Goal: Task Accomplishment & Management: Use online tool/utility

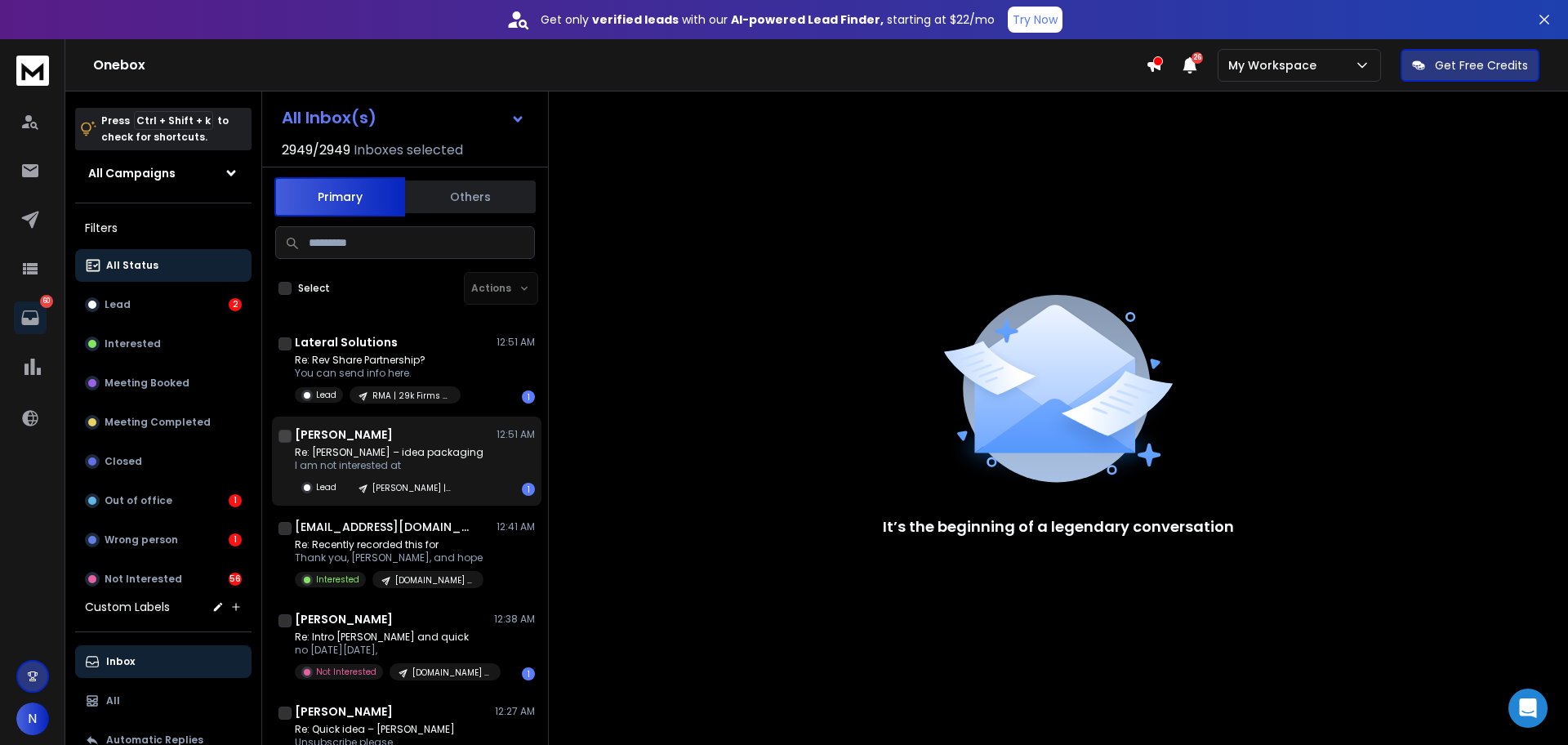
click at [453, 479] on div "[PERSON_NAME] | 4.2k Thought Leaders" at bounding box center [404, 487] width 111 height 17
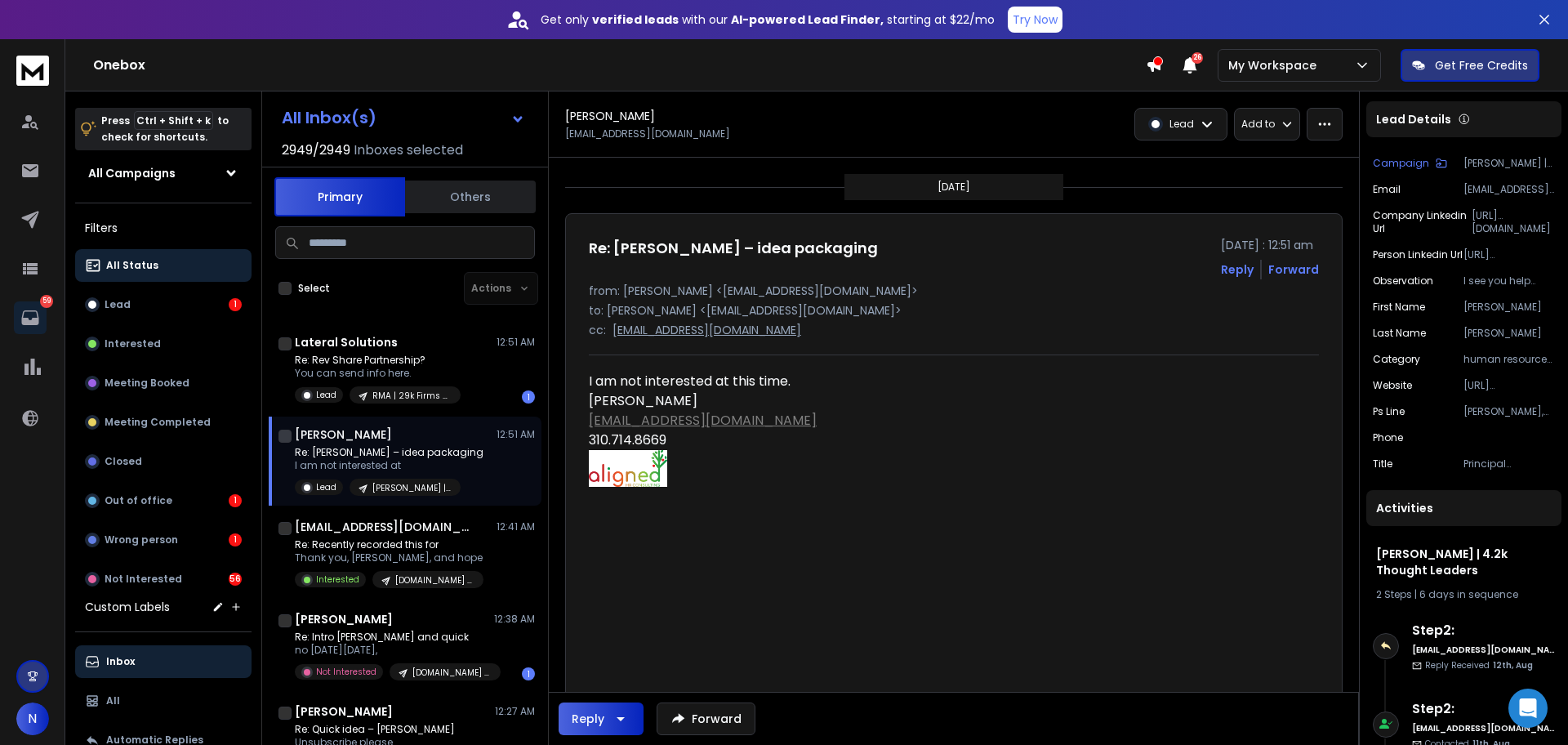
click at [1195, 124] on p "Lead" at bounding box center [1182, 124] width 25 height 13
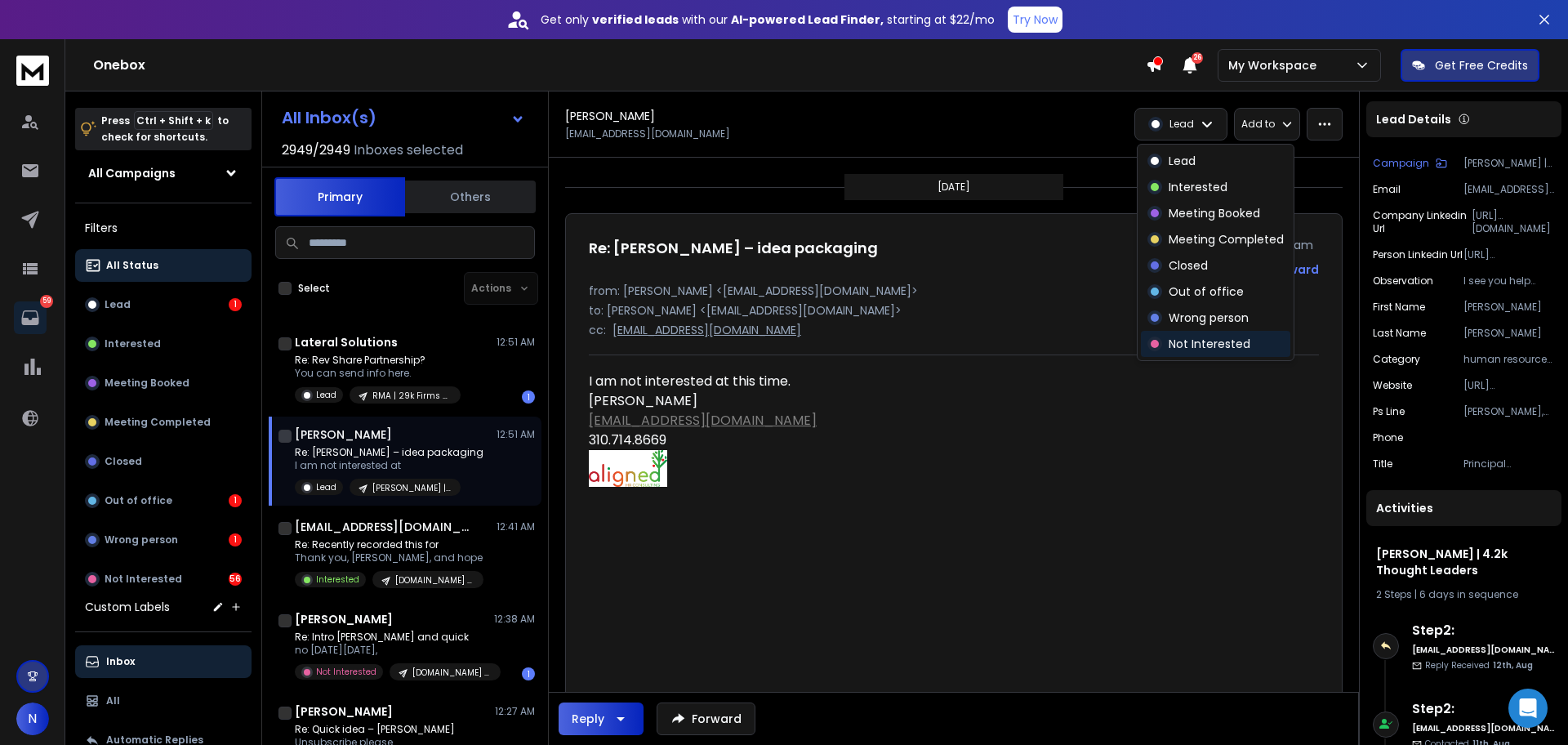
click at [1212, 348] on p "Not Interested" at bounding box center [1210, 344] width 82 height 16
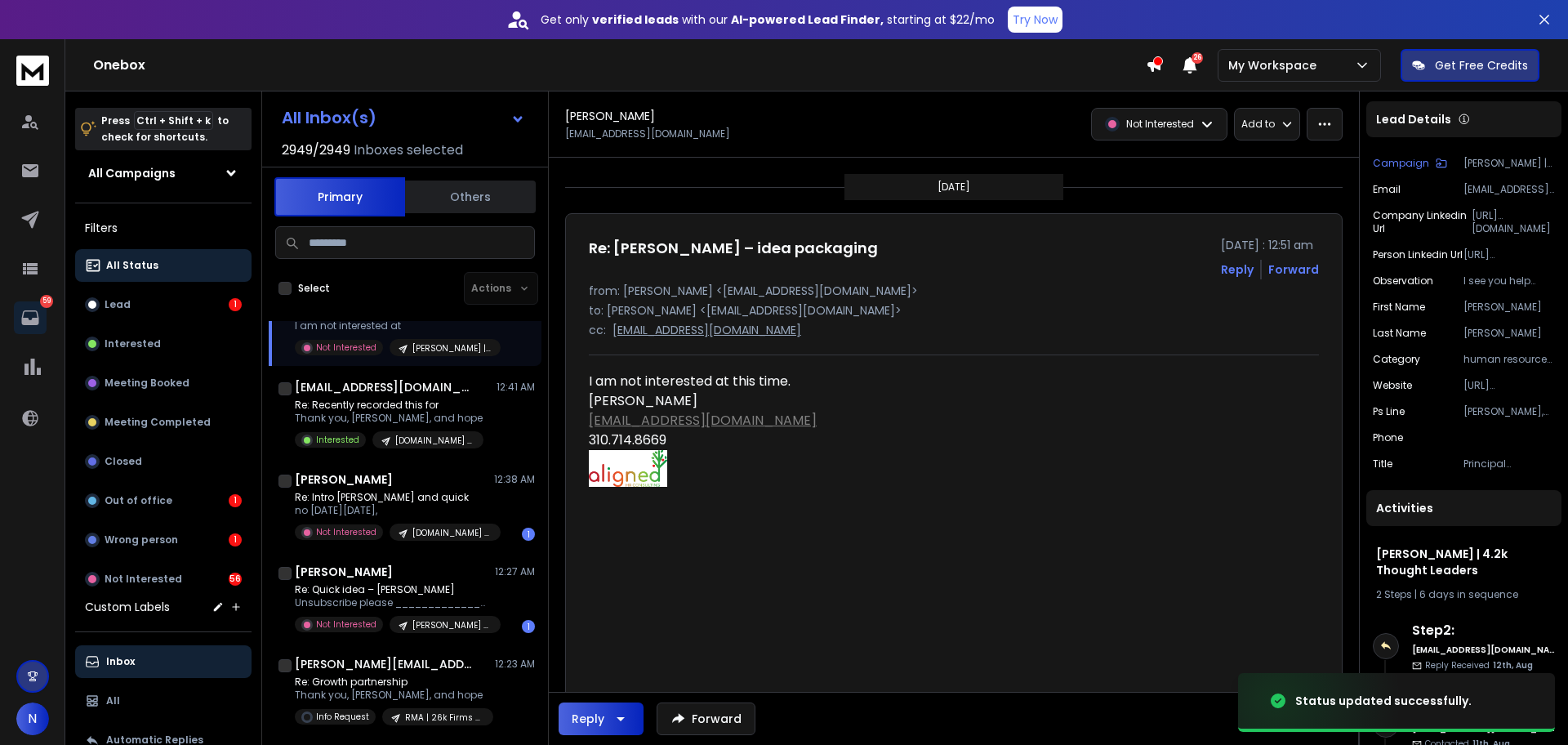
scroll to position [170, 0]
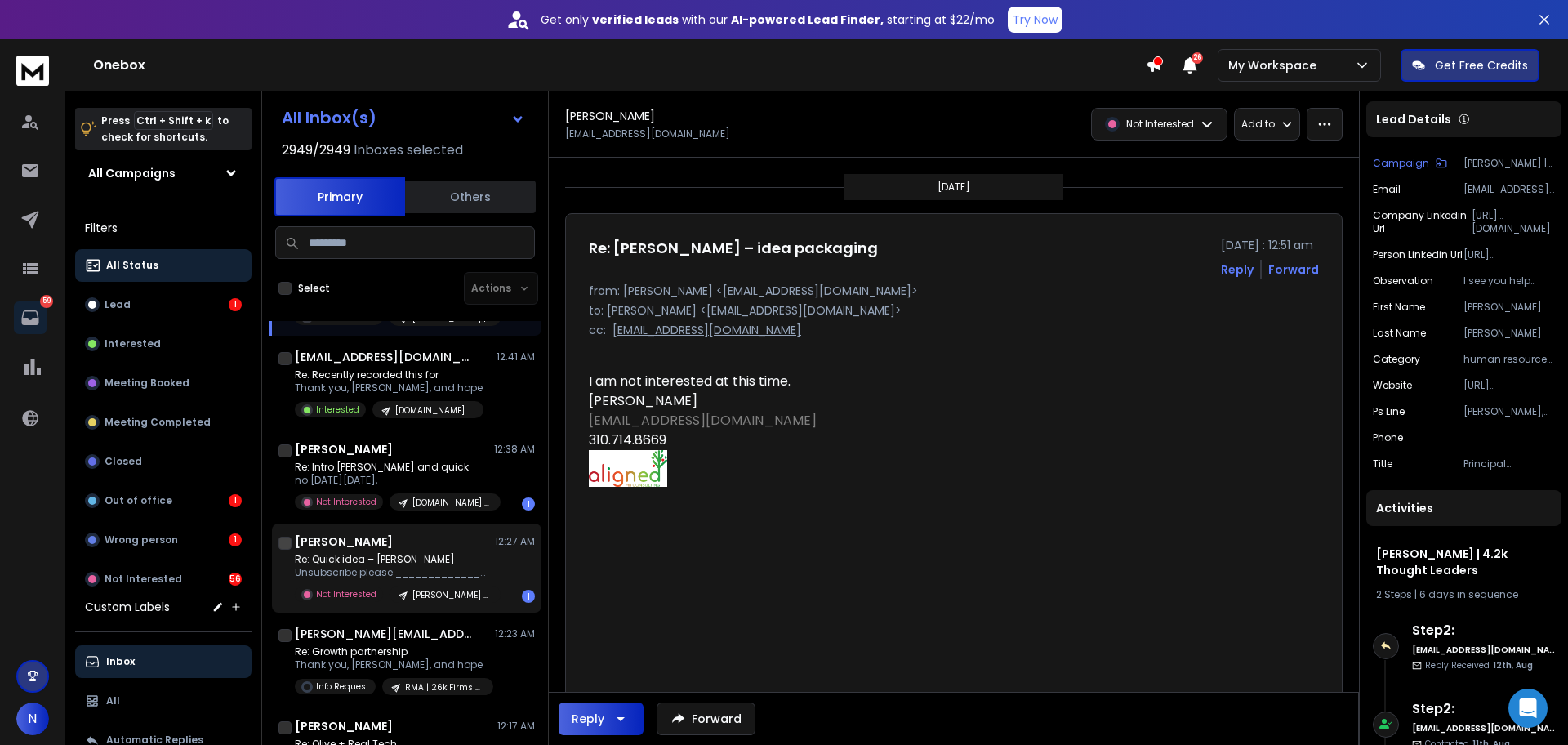
click at [453, 549] on div "Paul Cutler 12:27 AM Re: Quick idea – Paul Unsubscribe please _________________…" at bounding box center [415, 568] width 240 height 69
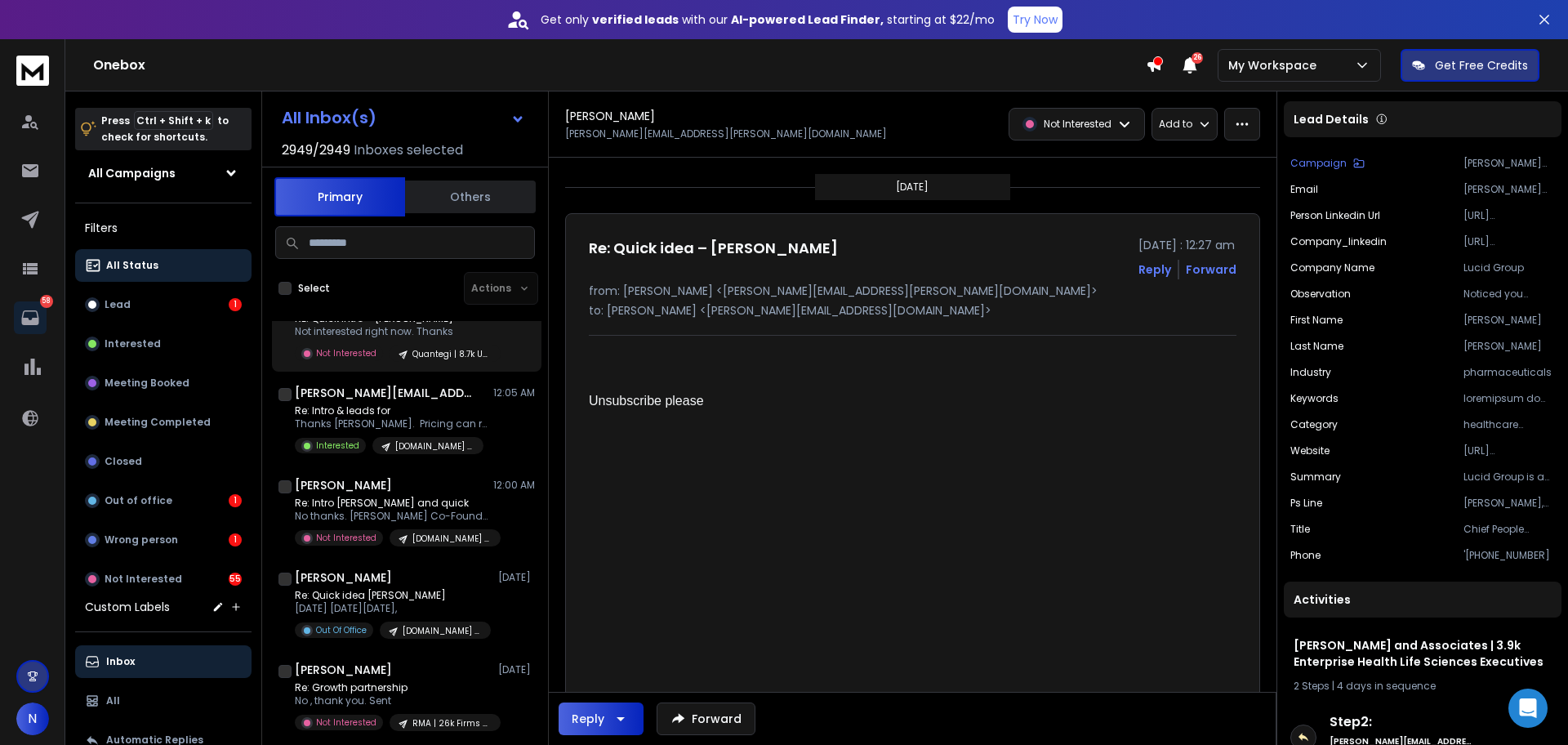
scroll to position [987, 0]
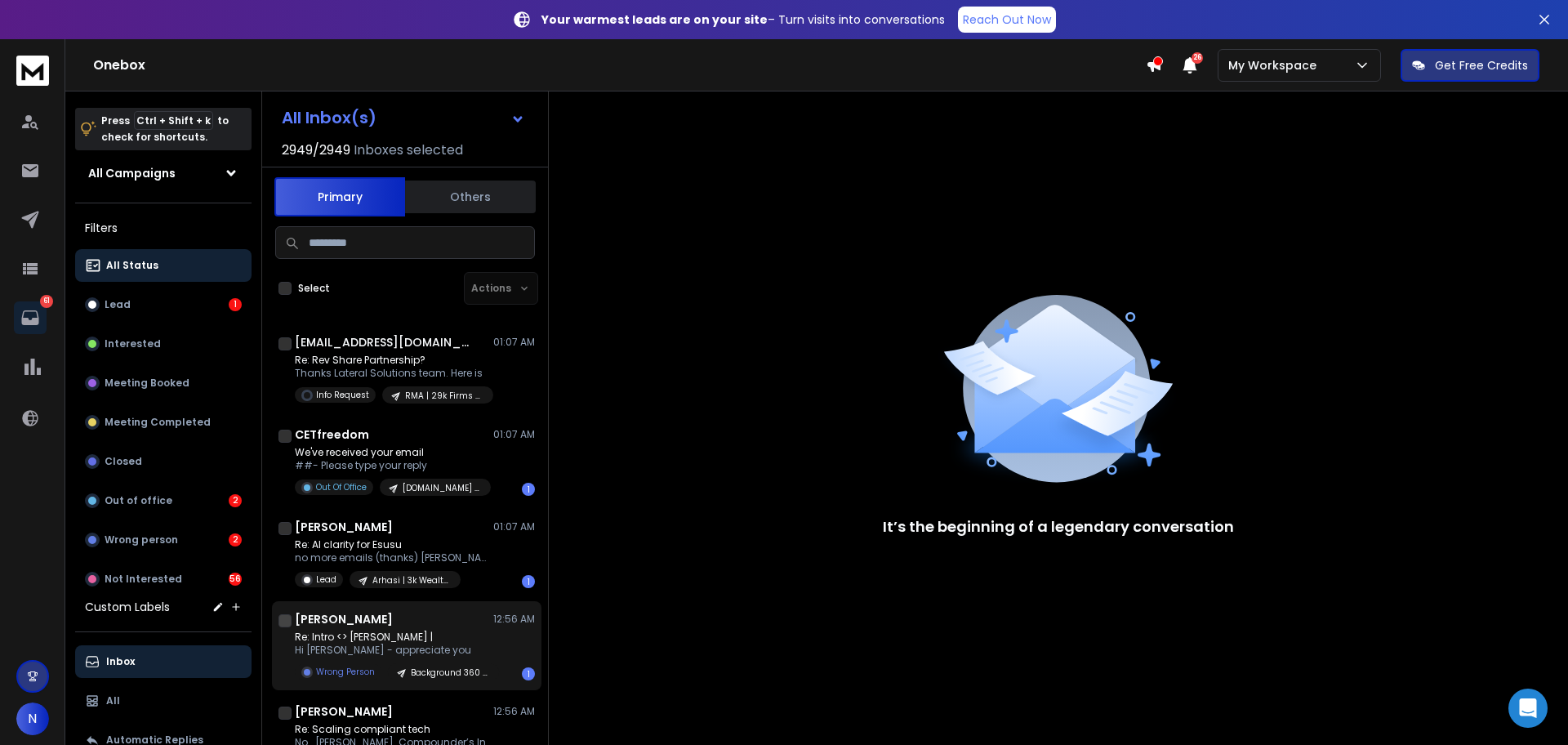
click at [446, 648] on p "Hi [PERSON_NAME] - appreciate you" at bounding box center [393, 650] width 196 height 13
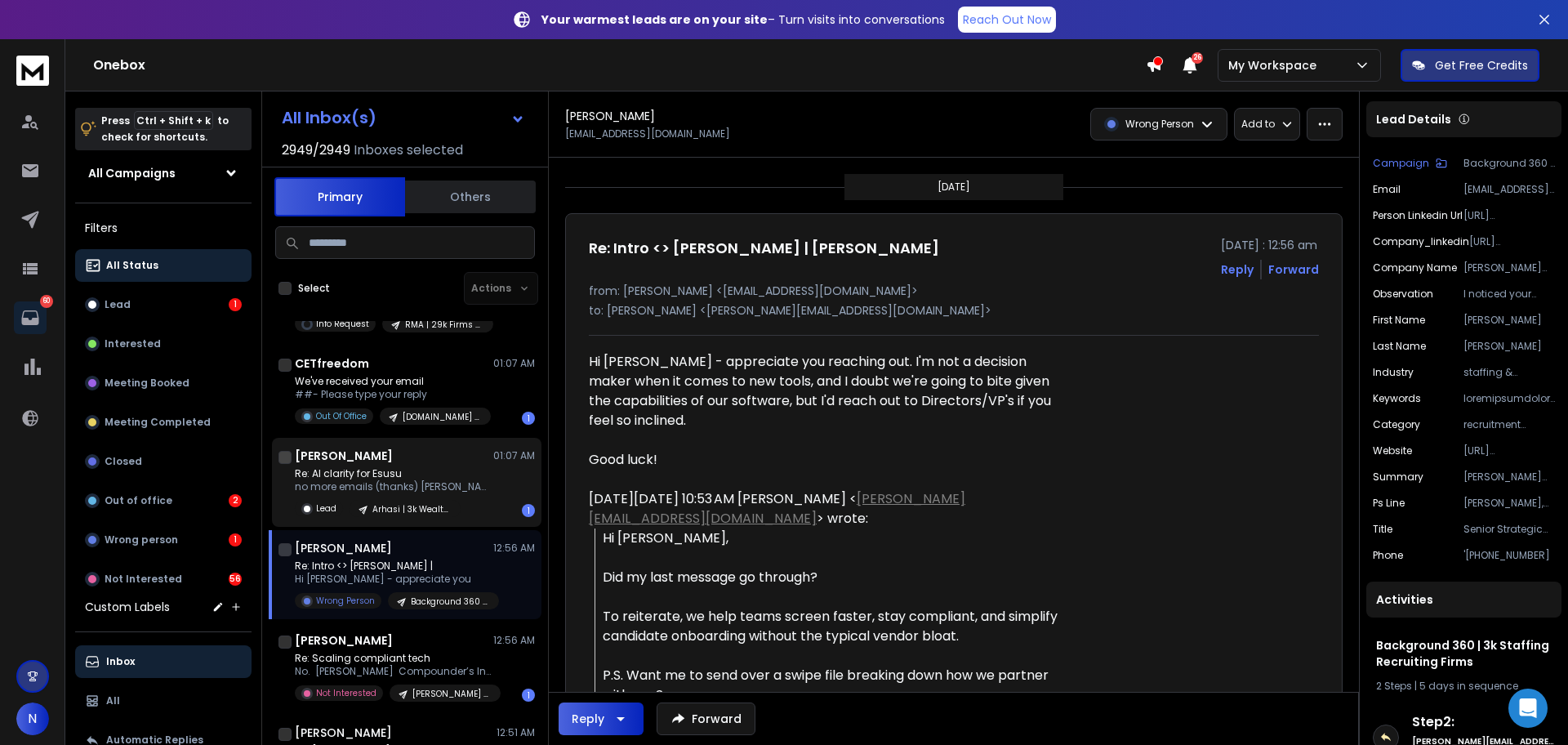
scroll to position [204, 0]
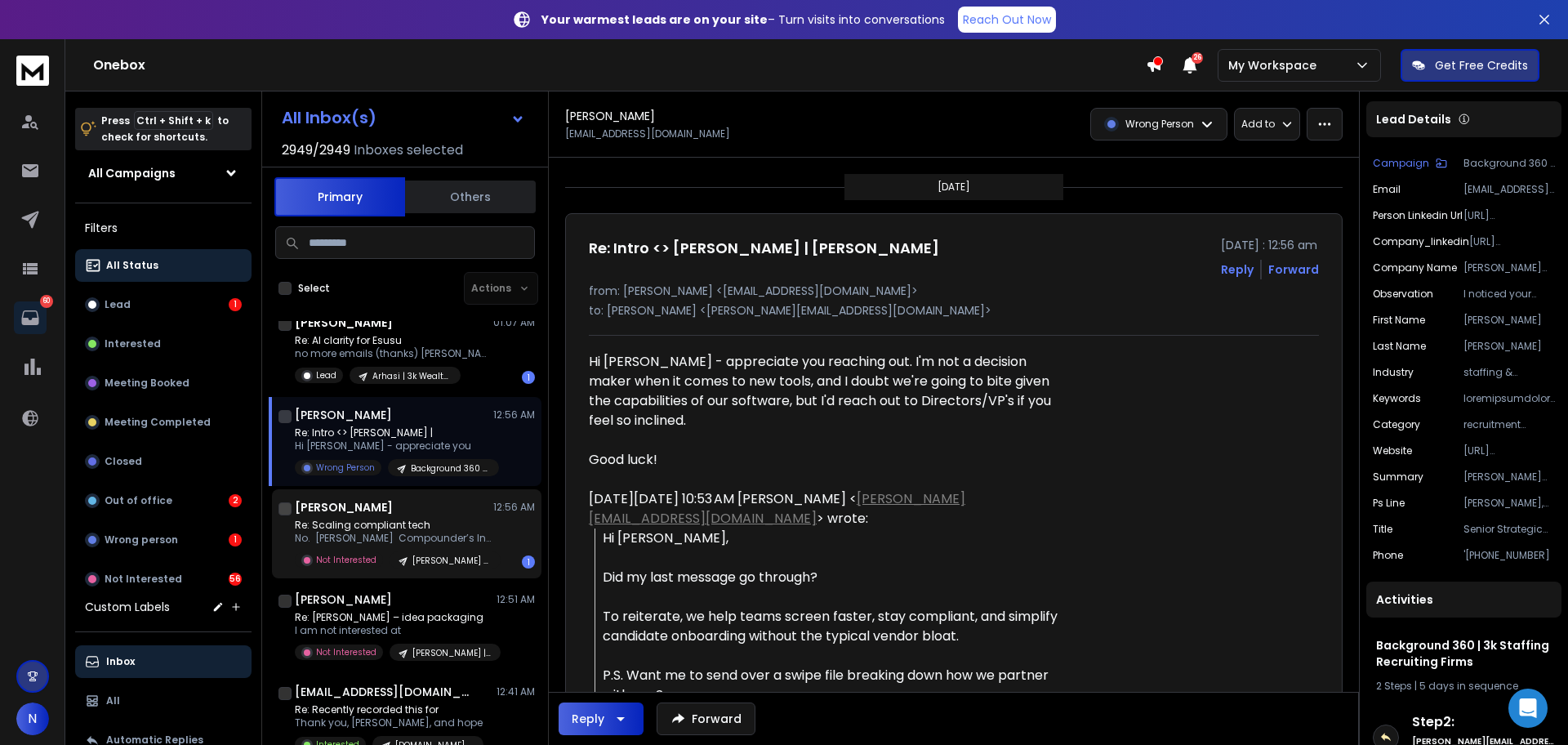
click p "No. [PERSON_NAME] Compounder’s International [STREET_ADDRESS],"
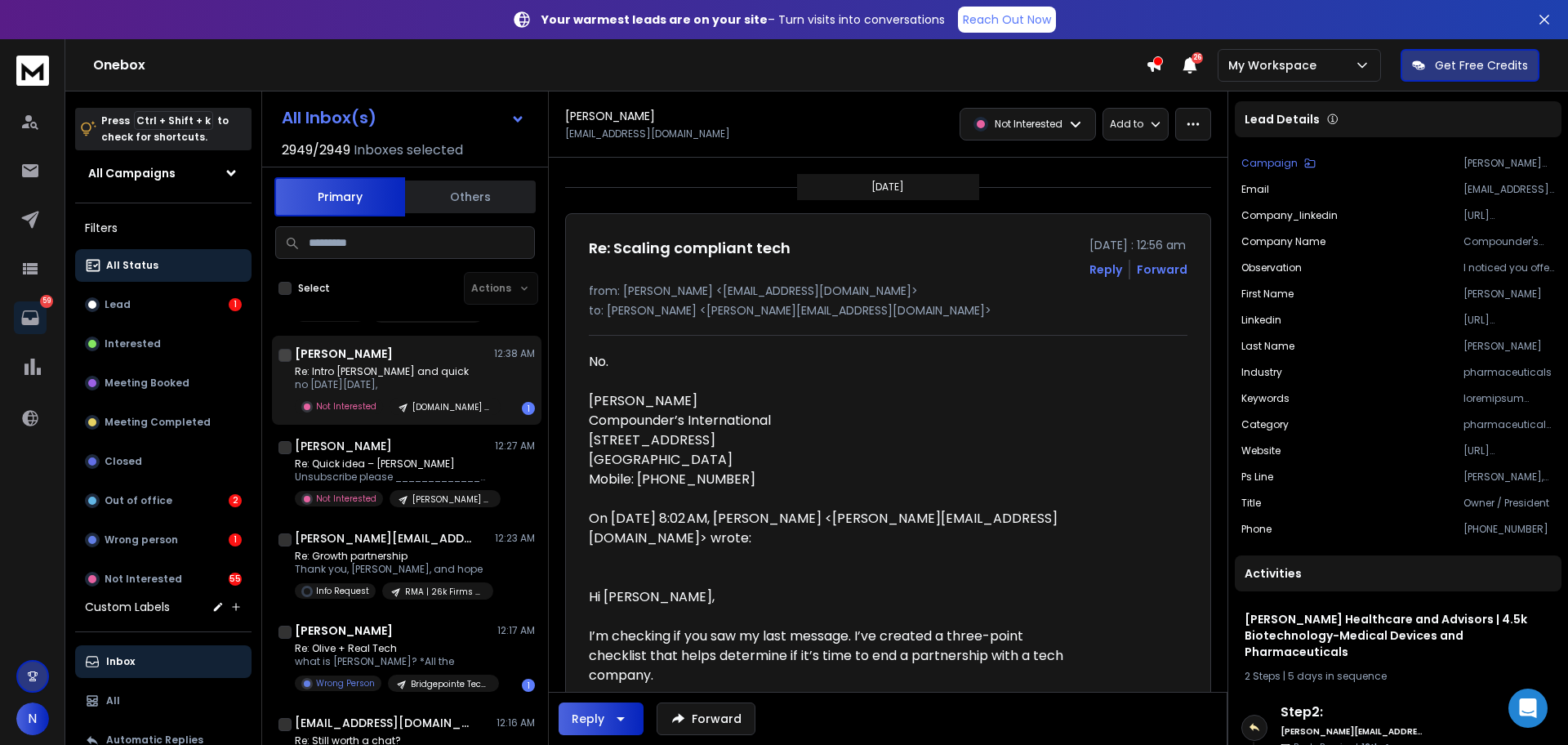
scroll to position [782, 0]
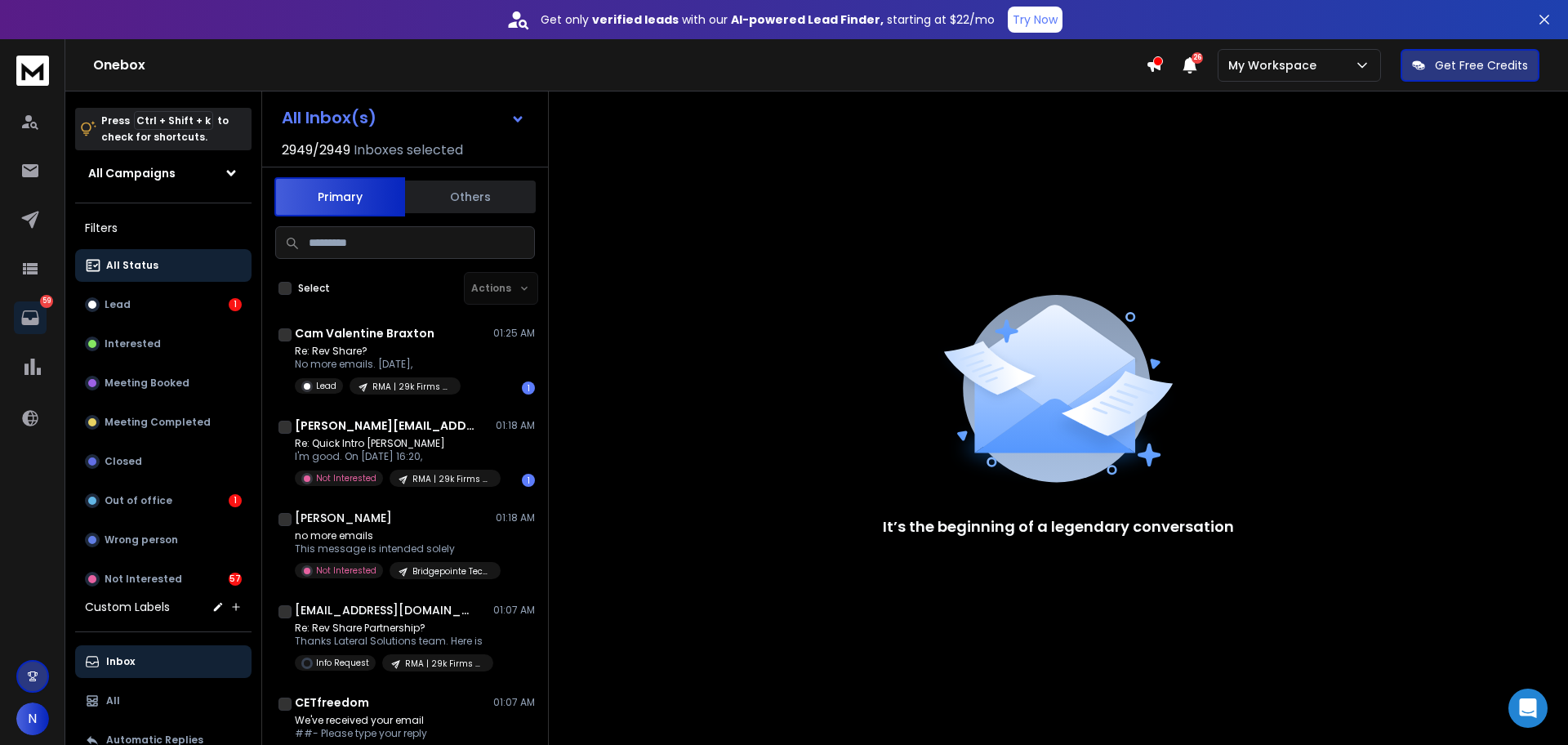
scroll to position [35, 0]
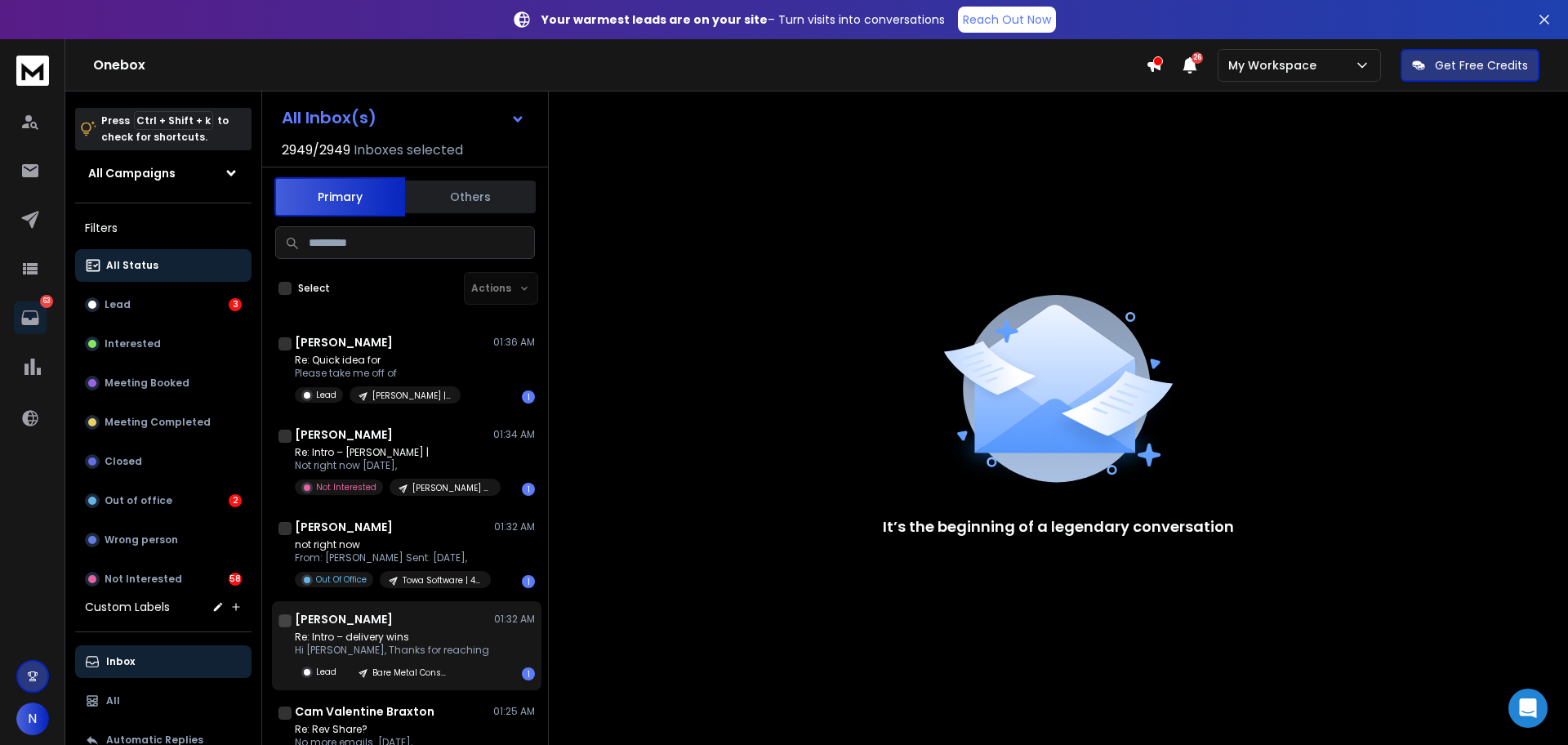
click at [467, 646] on div "Re: Intro – delivery wins Hi Marc, Thanks for reaching Lead Bare Metal Consulti…" at bounding box center [415, 655] width 240 height 50
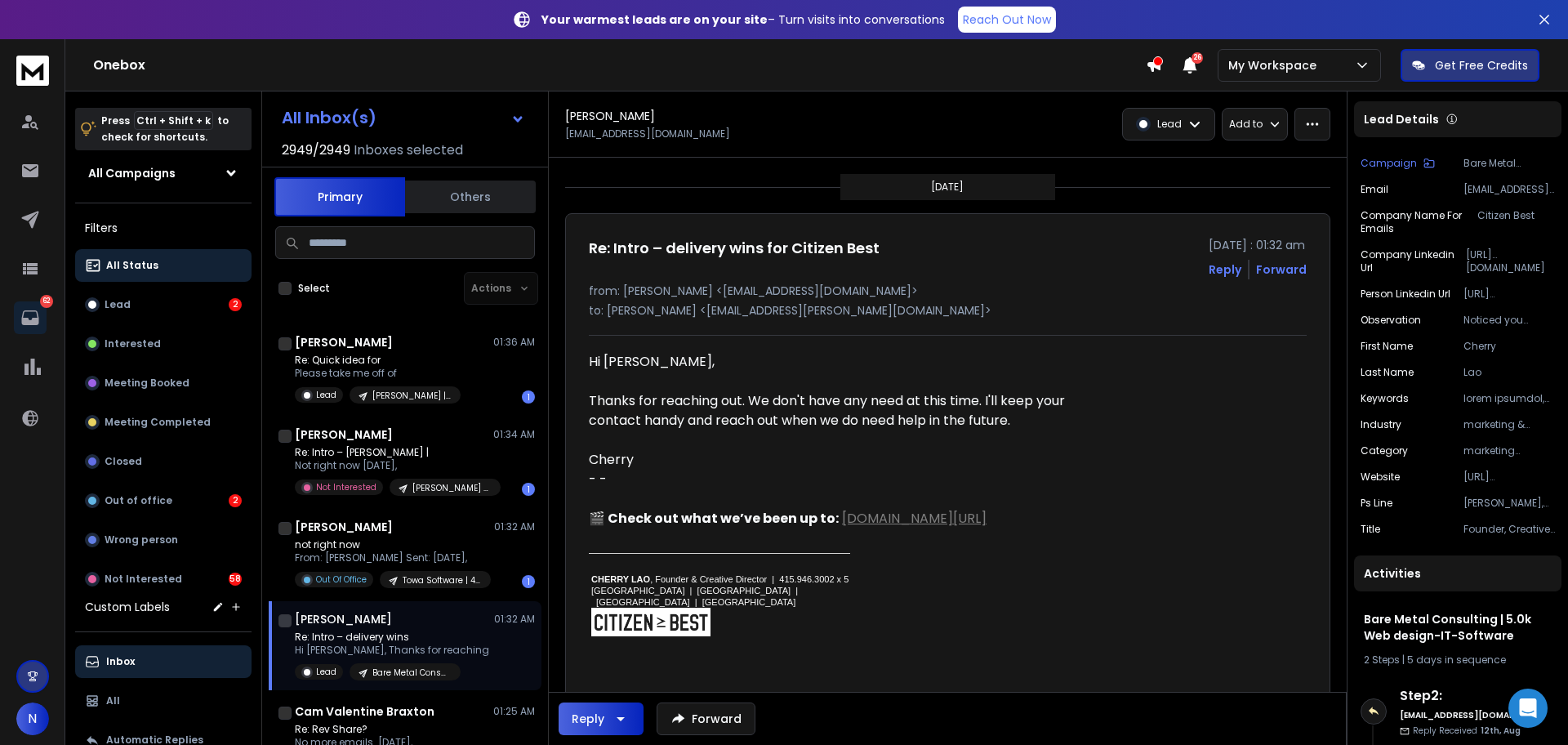
click at [1176, 126] on p "Lead" at bounding box center [1170, 124] width 25 height 13
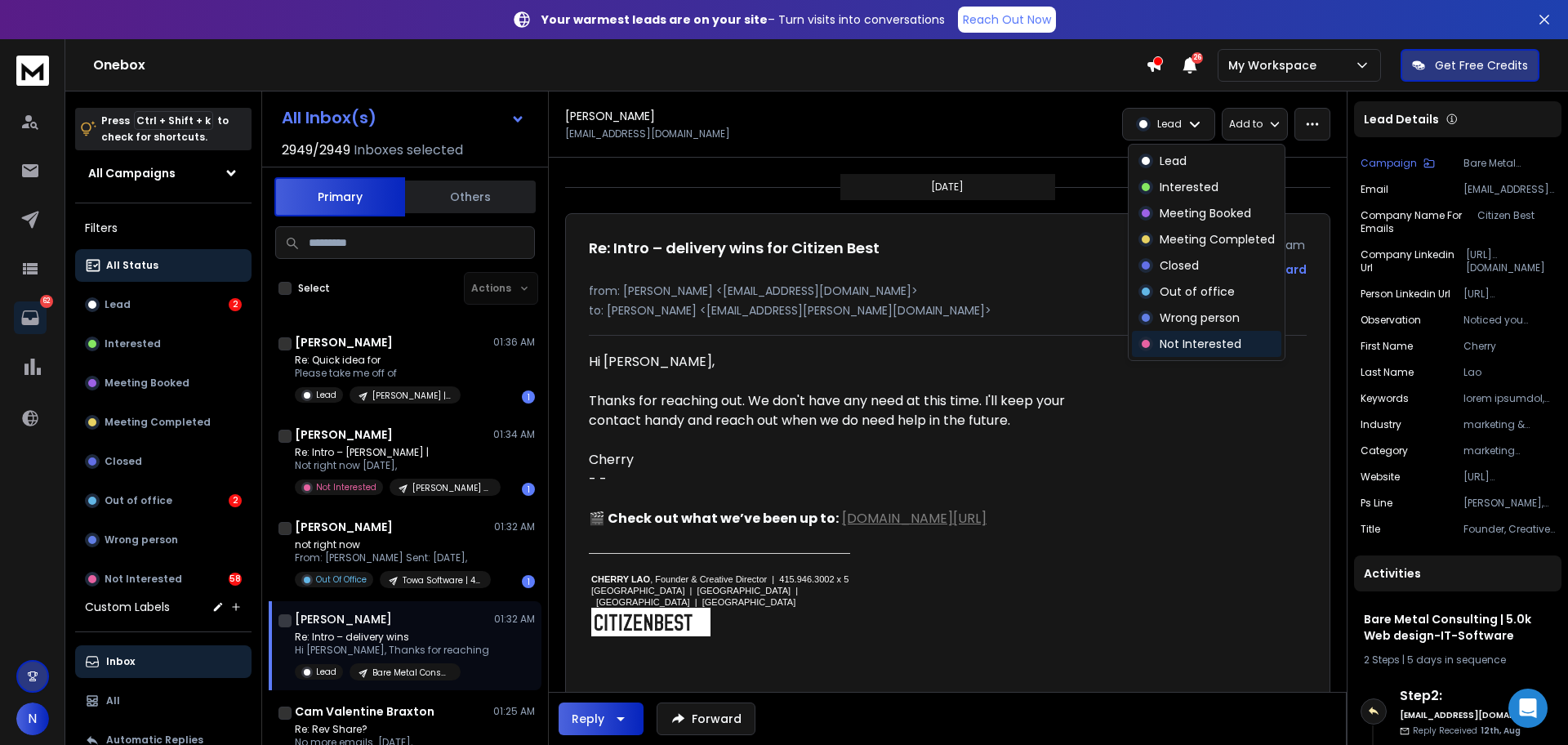
click at [1195, 346] on p "Not Interested" at bounding box center [1201, 344] width 82 height 16
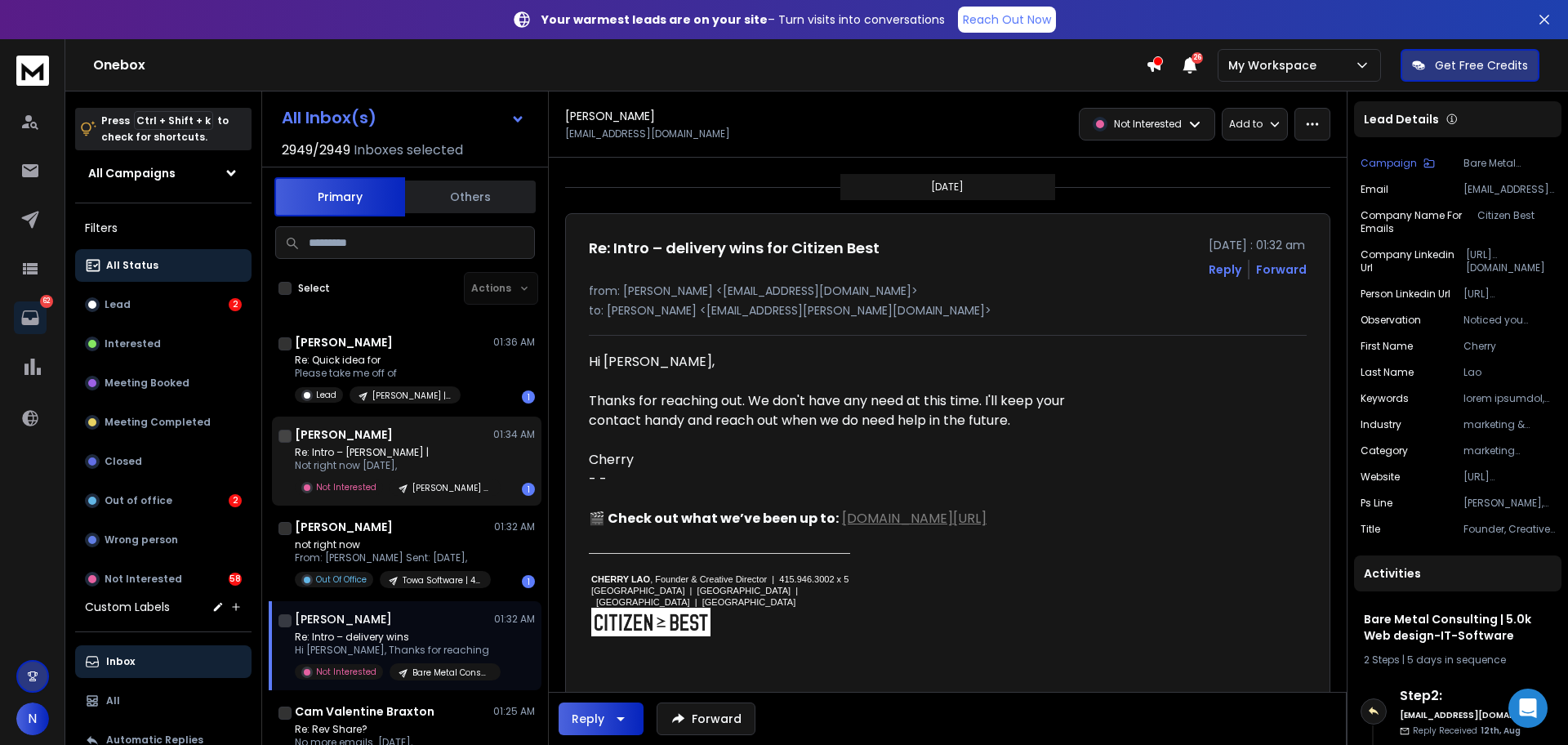
click at [410, 441] on div "Arthur Yamamoto 01:34 AM" at bounding box center [415, 435] width 240 height 16
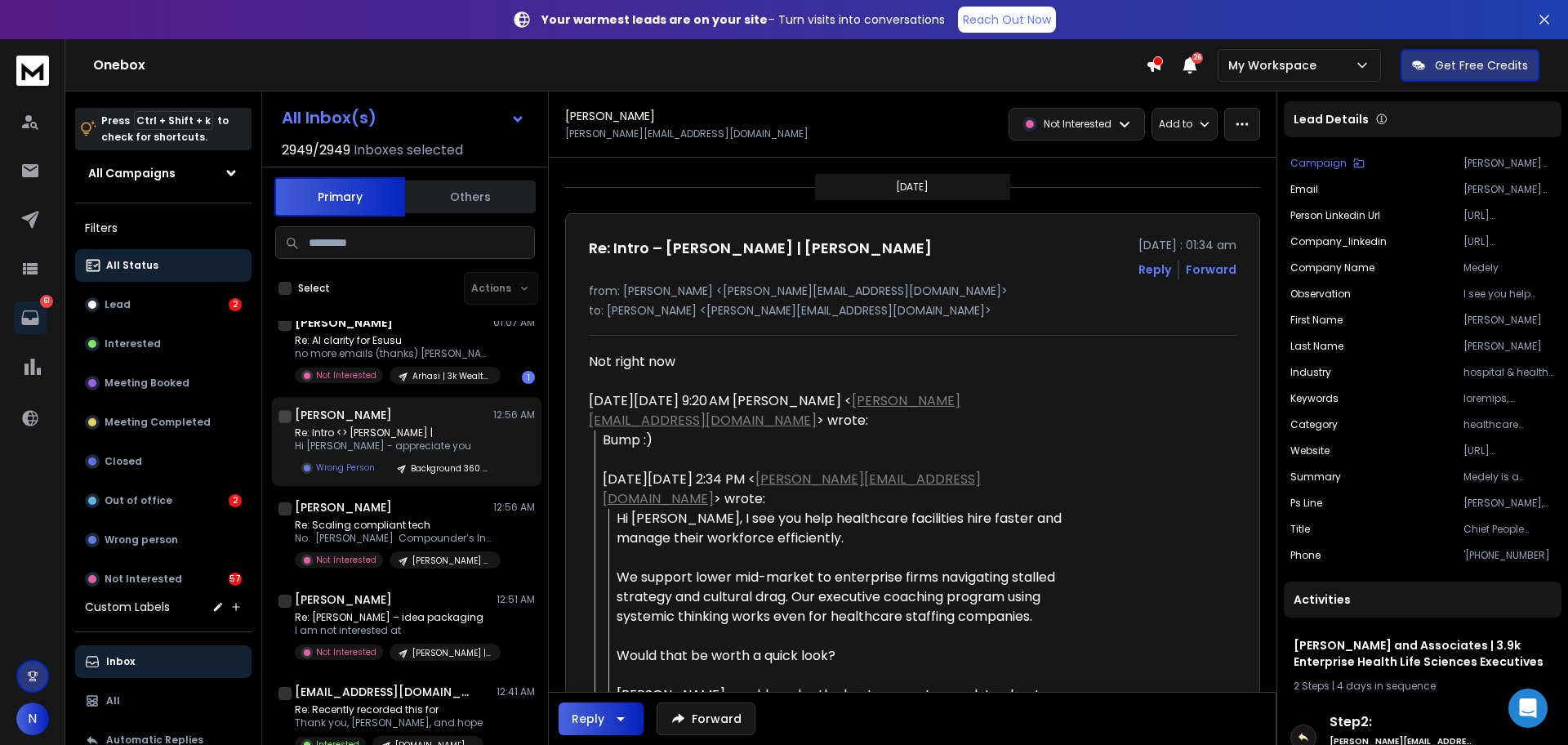
scroll to position [885, 0]
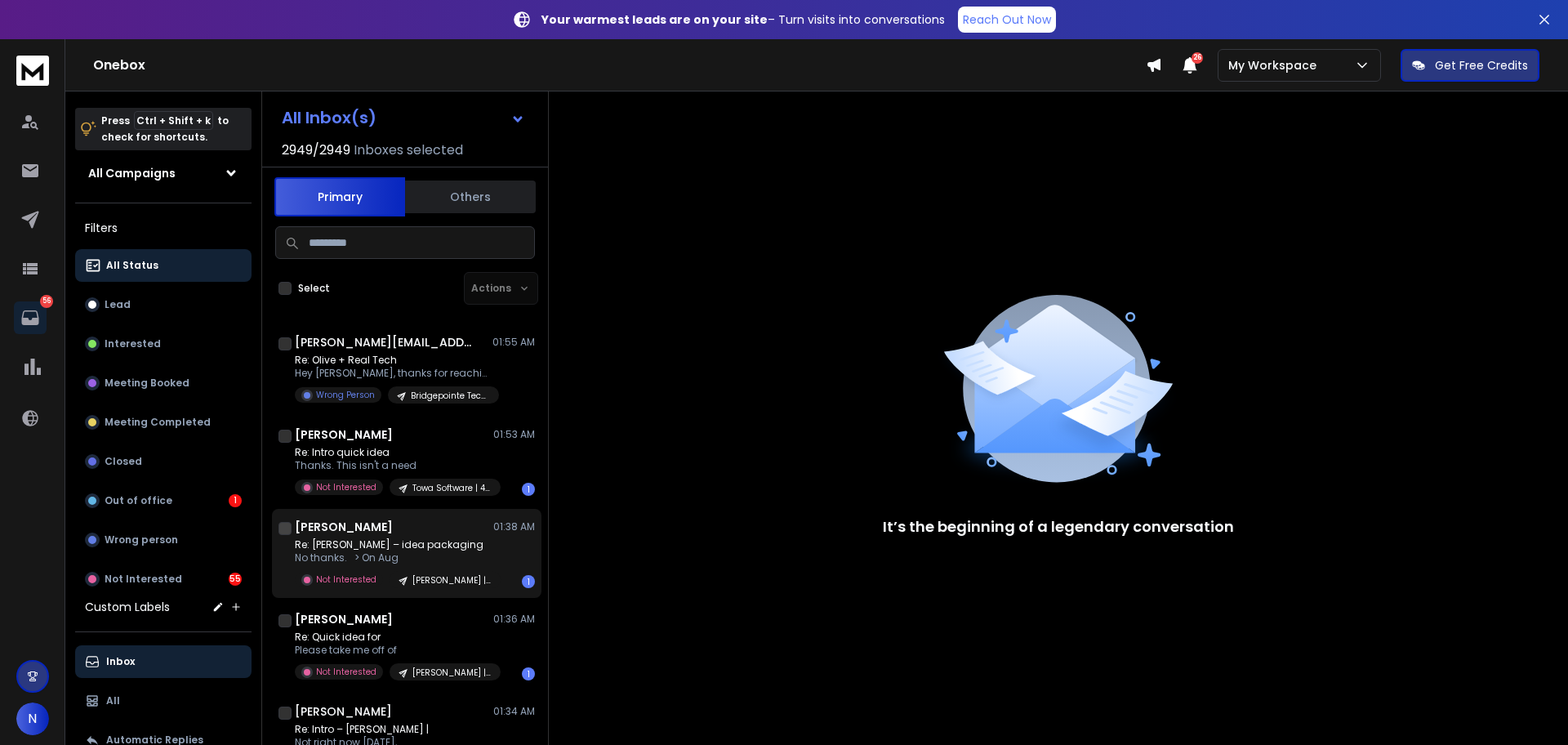
click at [489, 539] on p "Re: Tod – idea packaging" at bounding box center [393, 545] width 196 height 13
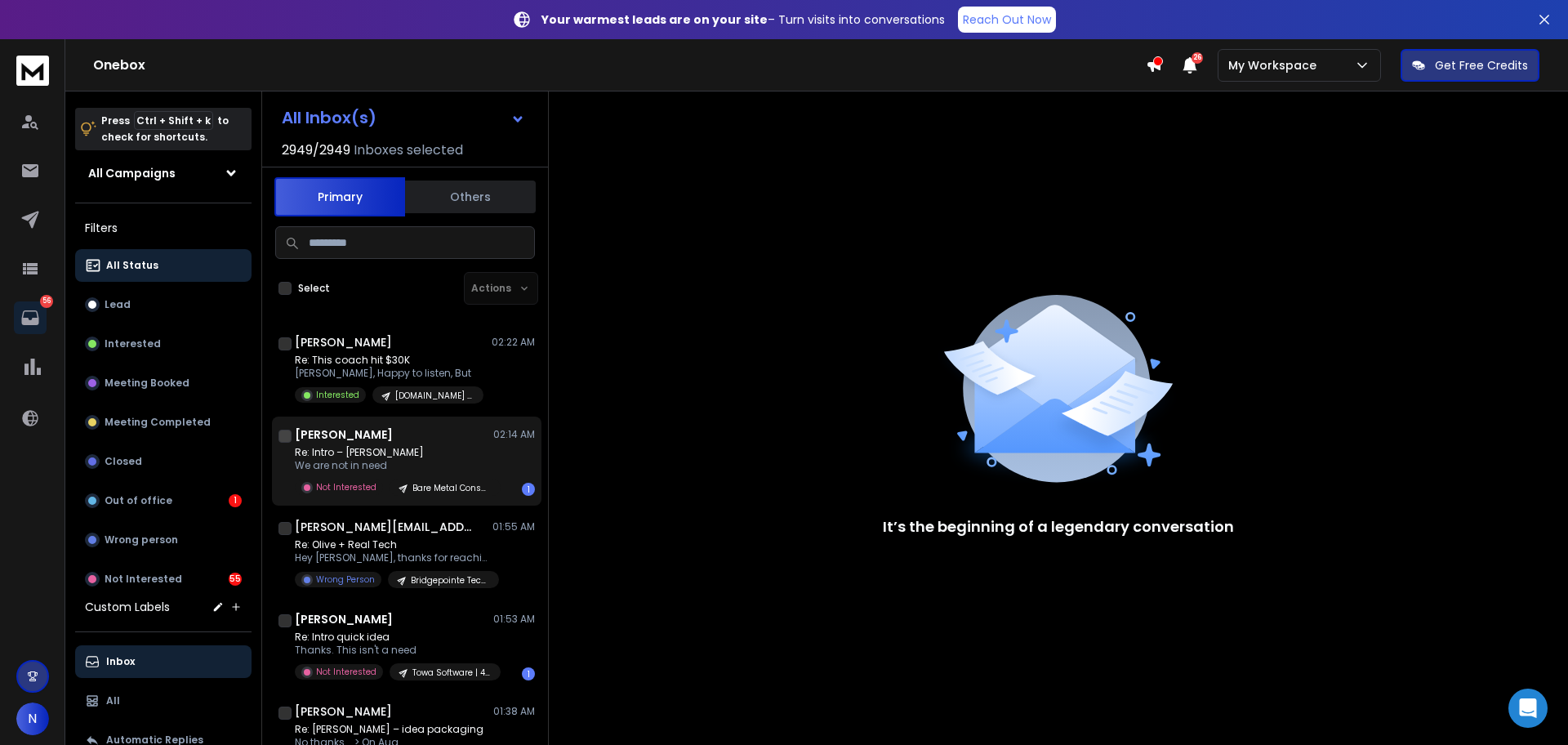
click at [444, 438] on div "[PERSON_NAME] 02:14 AM" at bounding box center [415, 435] width 240 height 16
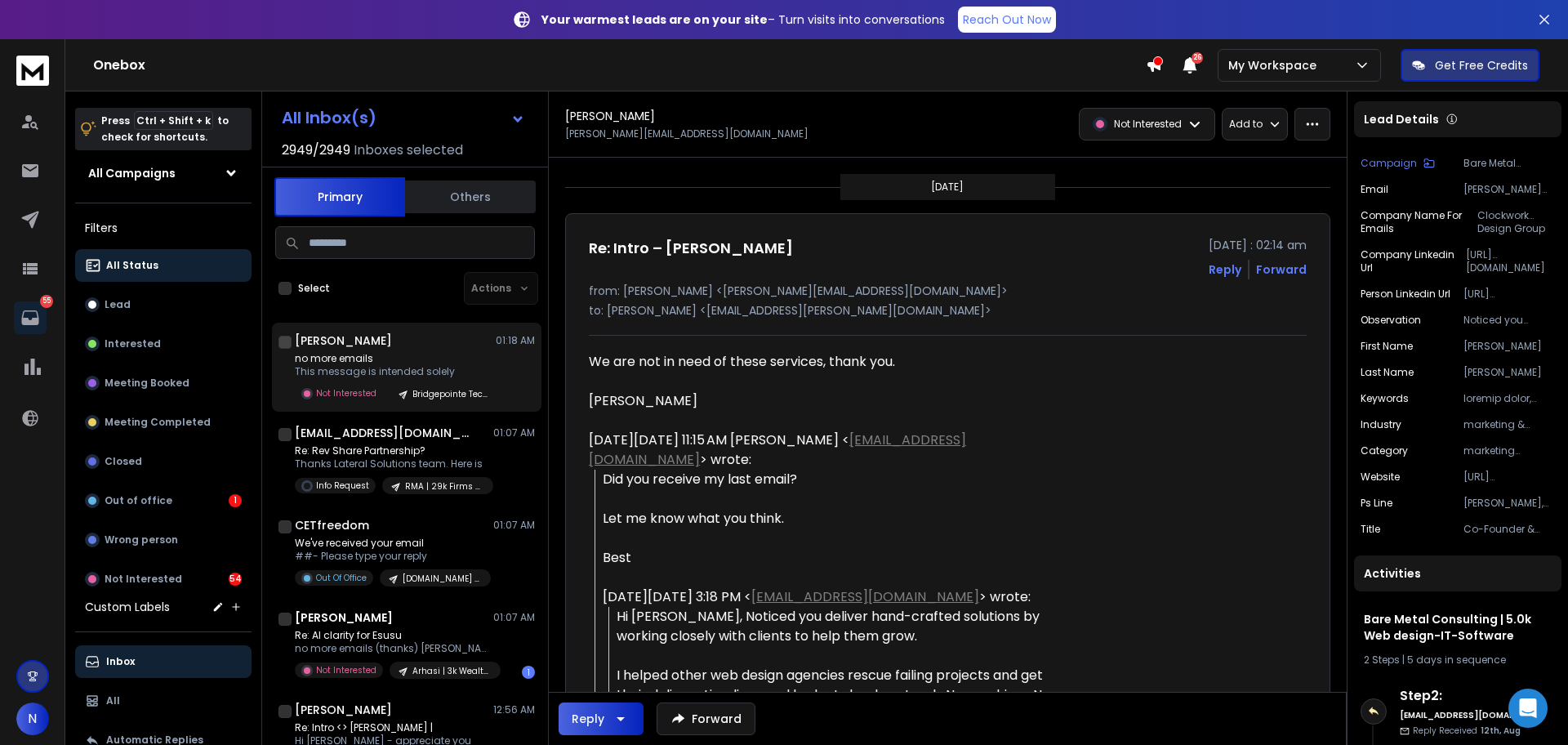
scroll to position [1021, 0]
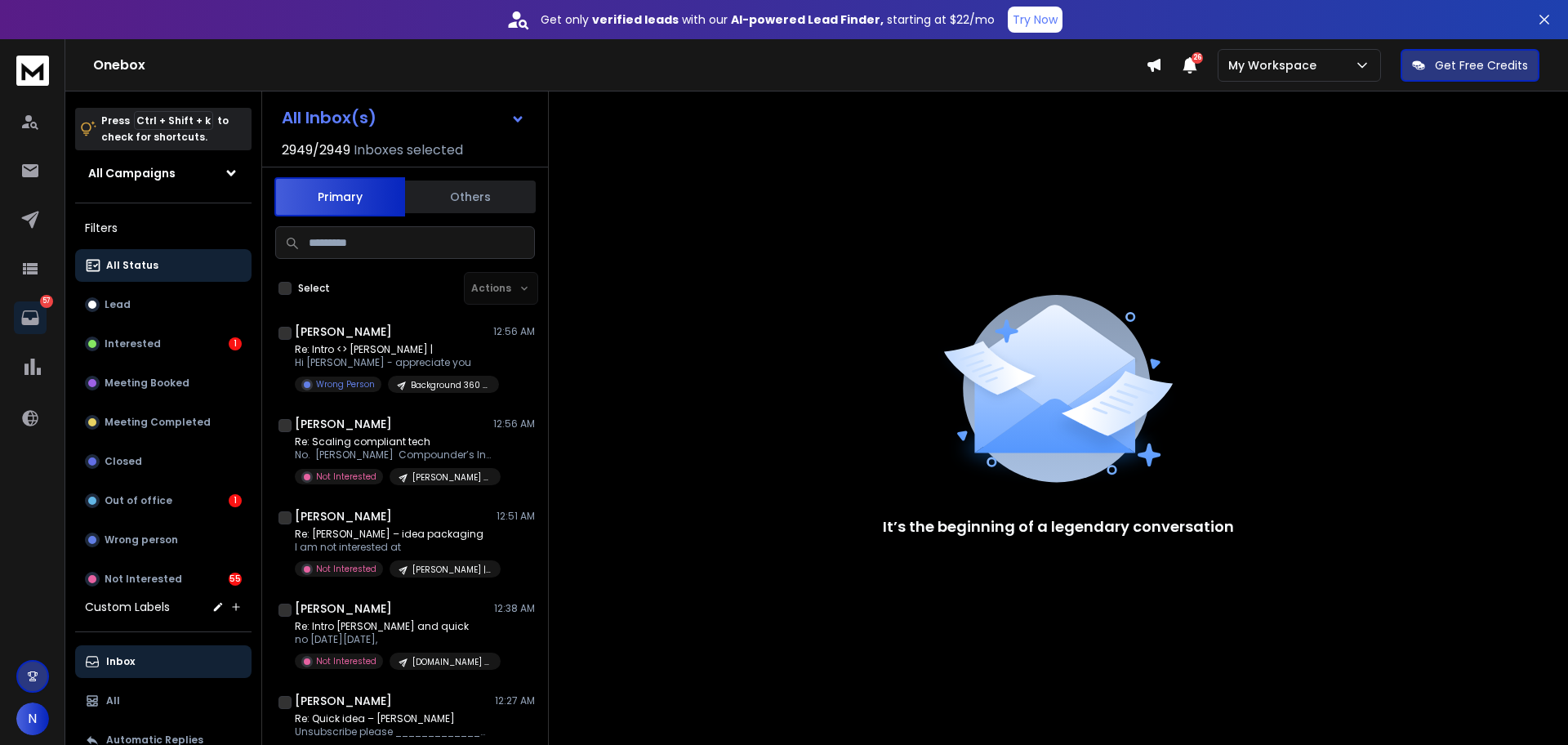
scroll to position [1566, 0]
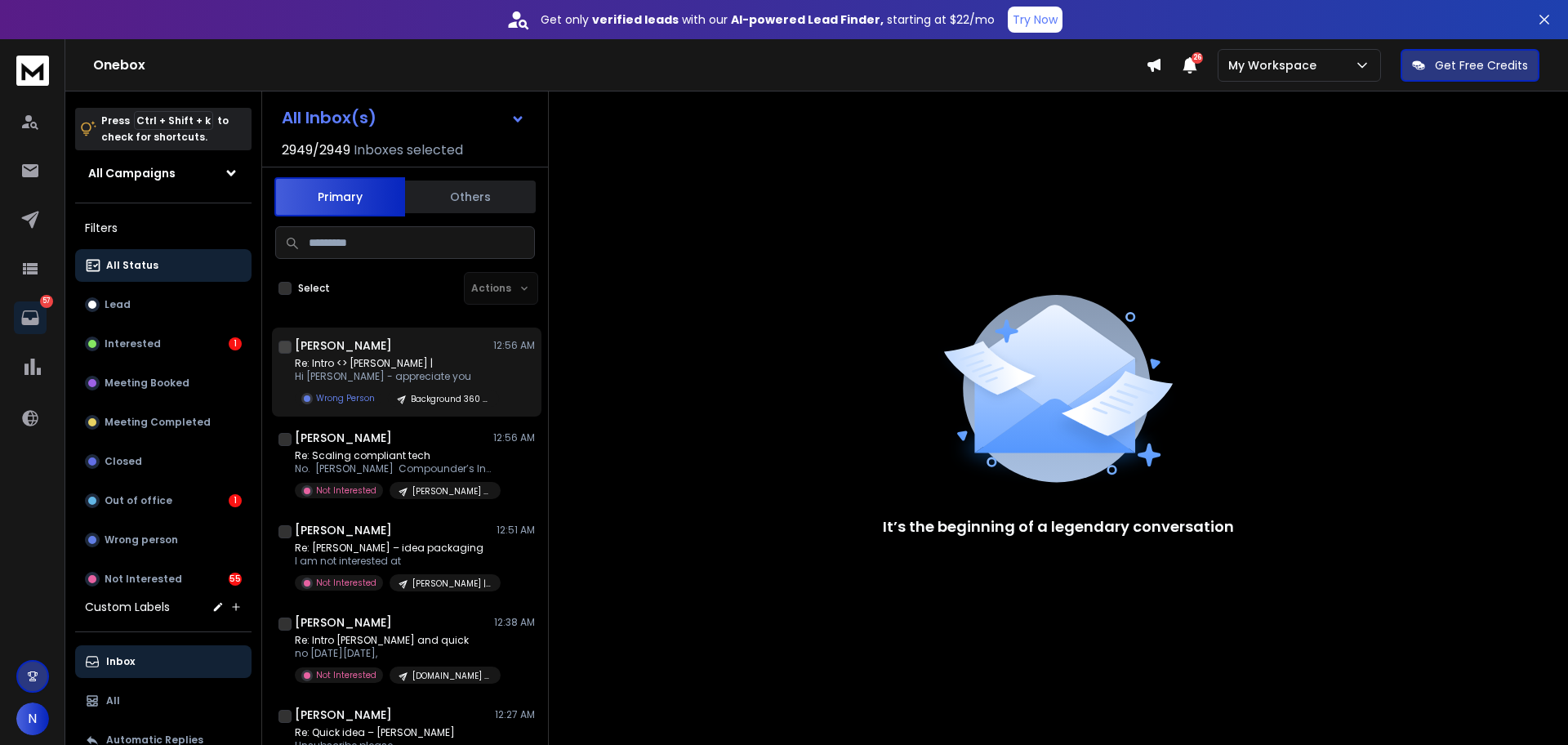
click at [494, 365] on div "Re: Intro <> [PERSON_NAME] | Hi [PERSON_NAME] - appreciate you Wrong Person Bac…" at bounding box center [397, 382] width 204 height 50
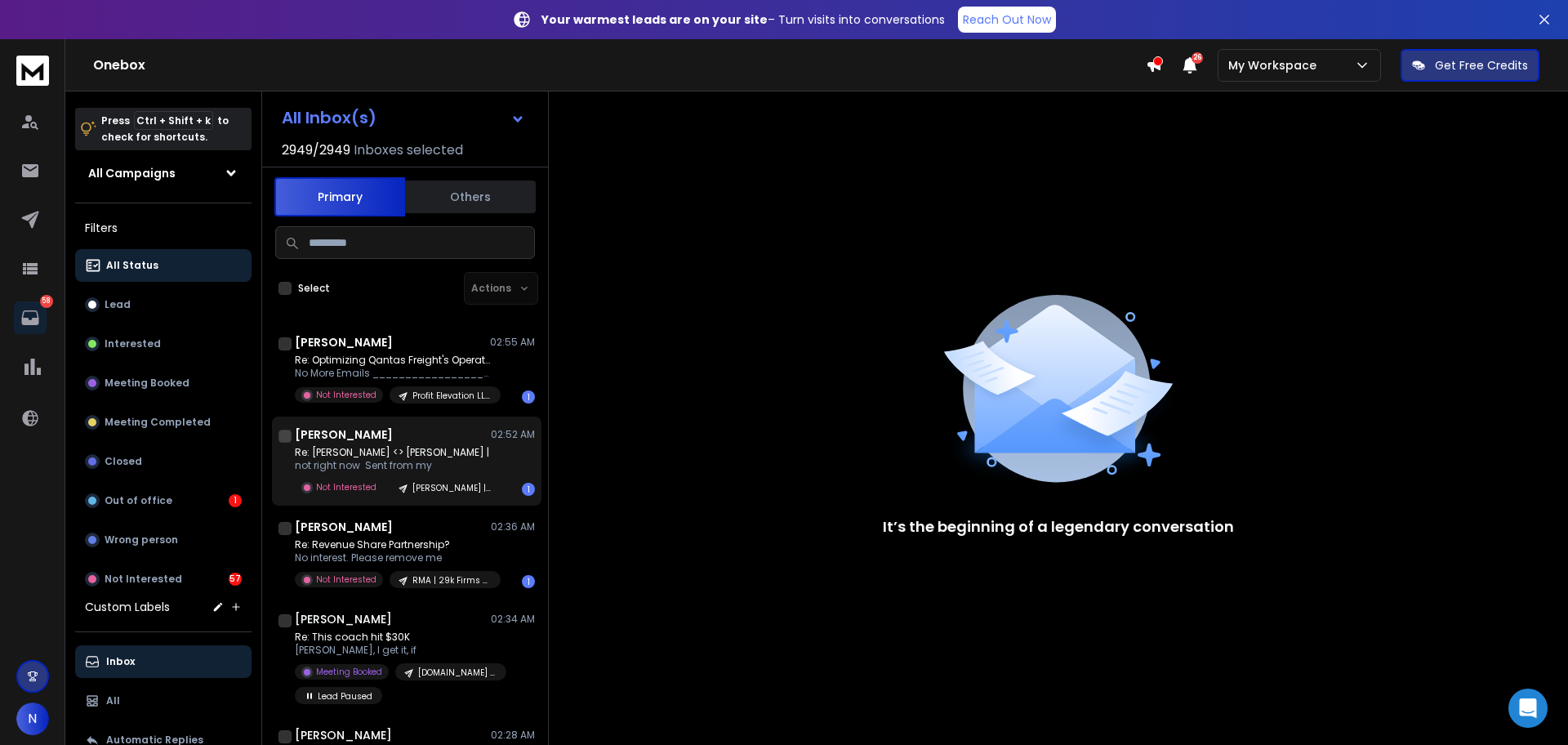
click at [472, 474] on div "Re: Robyn <> Melanie | not right now Sent from my Not Interested Melanie Deziel…" at bounding box center [398, 471] width 206 height 50
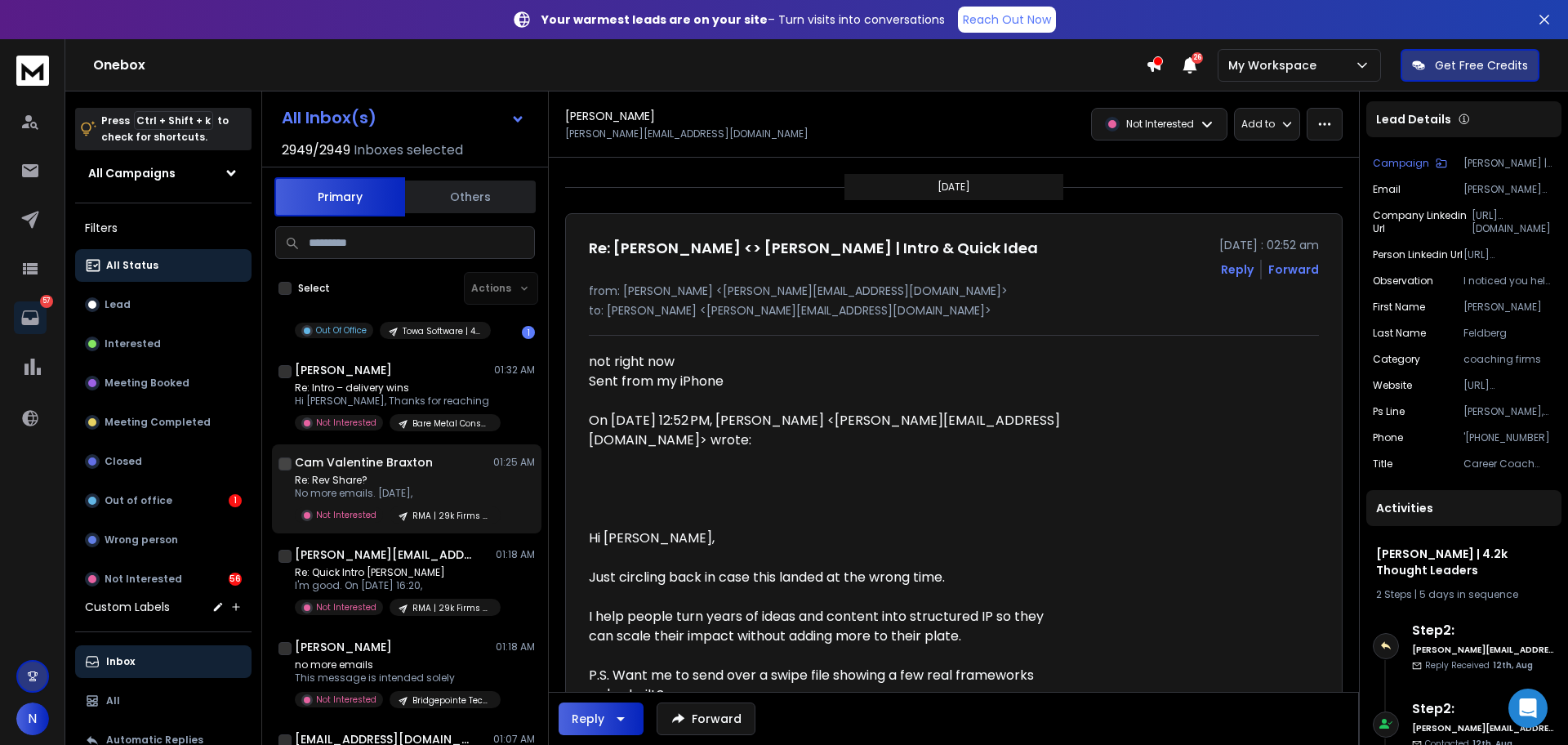
scroll to position [1158, 0]
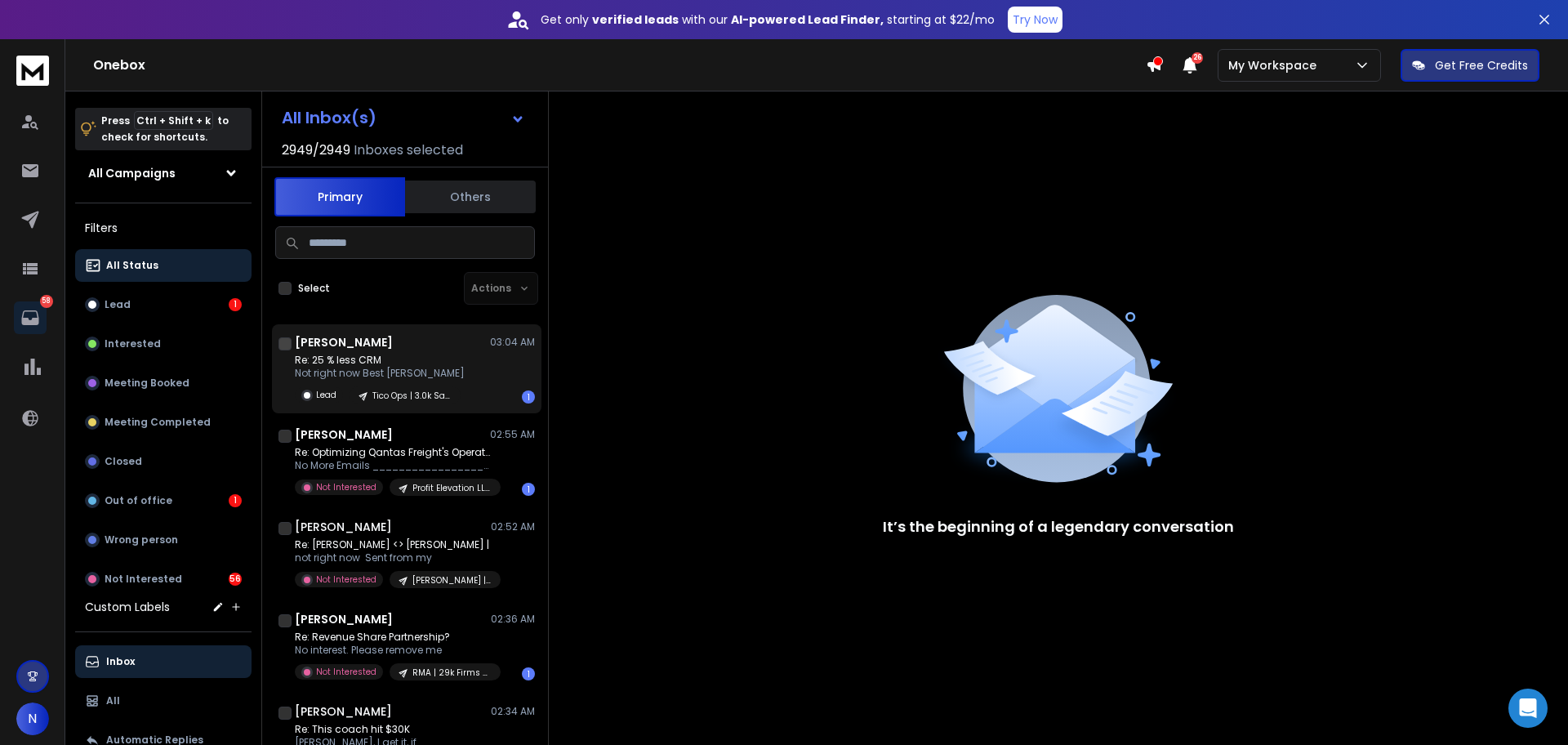
click at [410, 348] on div "[PERSON_NAME] 03:04 AM" at bounding box center [415, 342] width 240 height 16
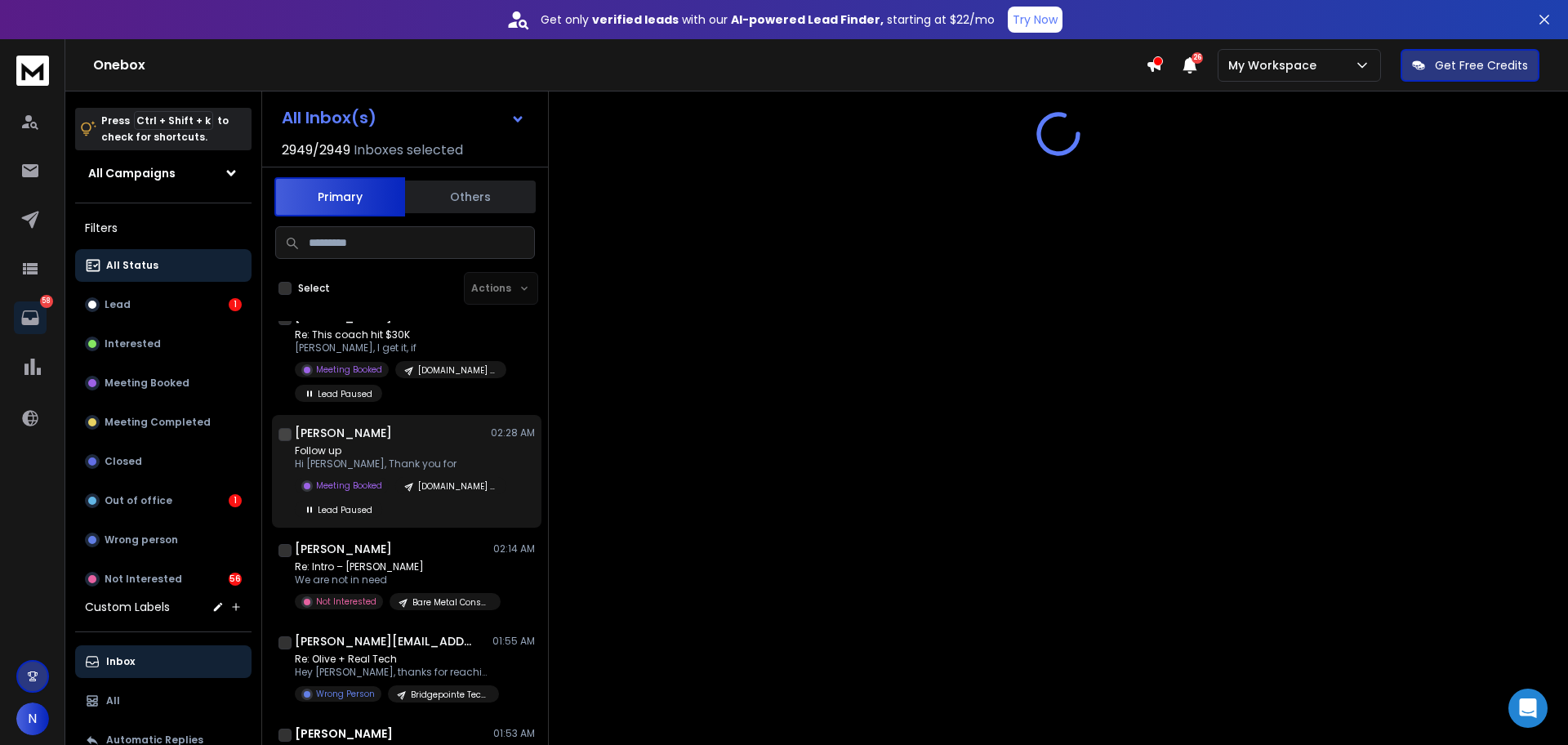
scroll to position [408, 0]
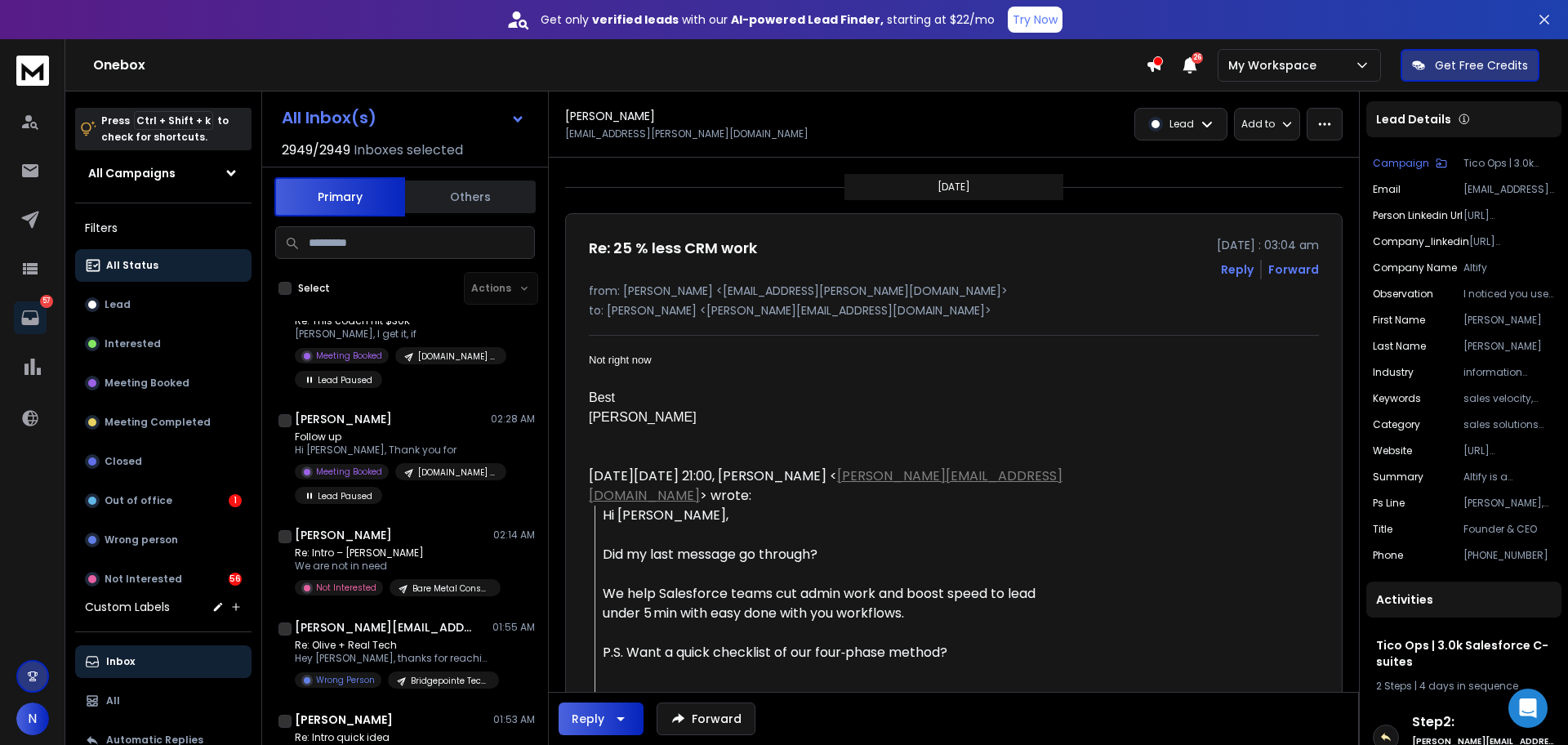
click at [1194, 132] on div "Lead" at bounding box center [1180, 124] width 92 height 31
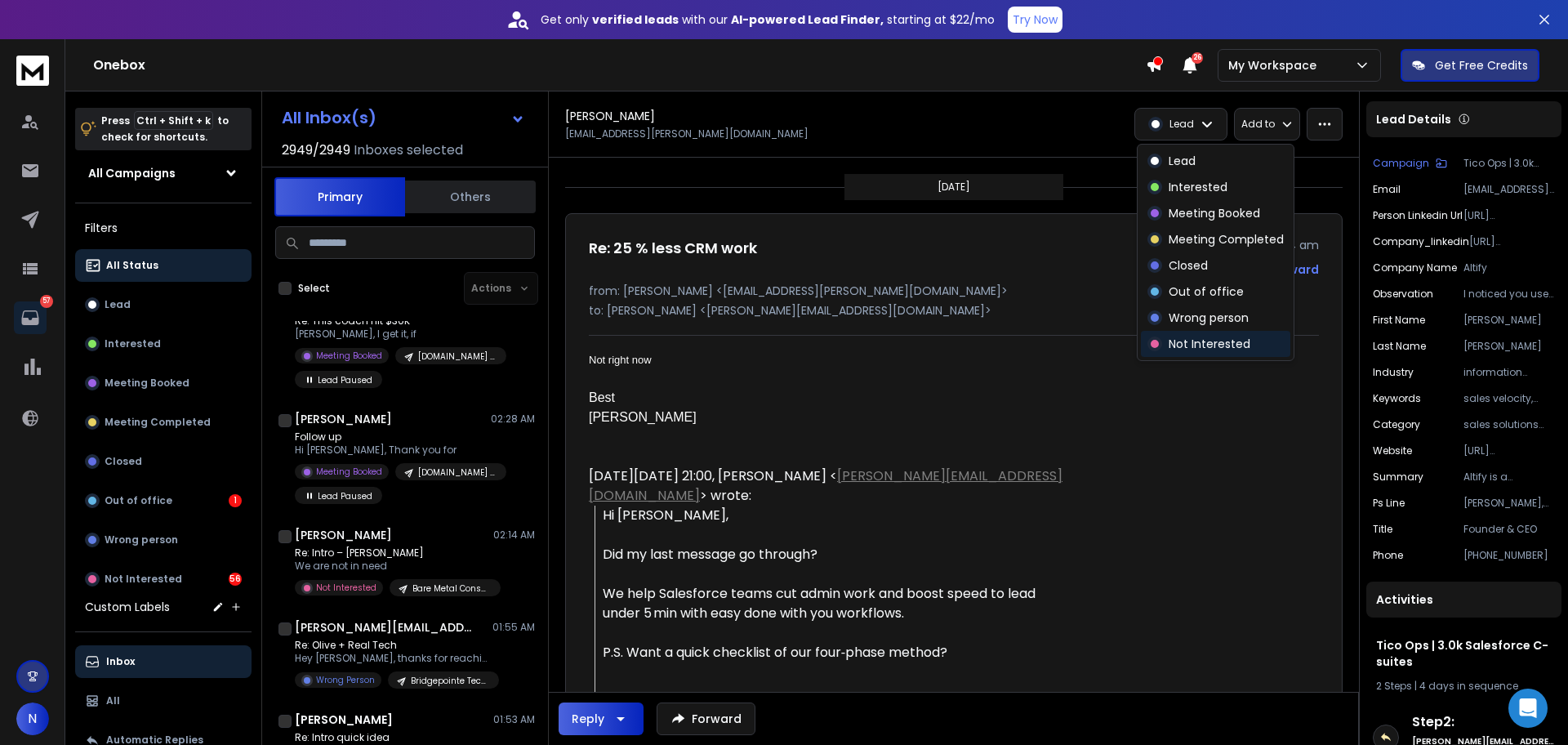
click at [1220, 340] on p "Not Interested" at bounding box center [1210, 344] width 82 height 16
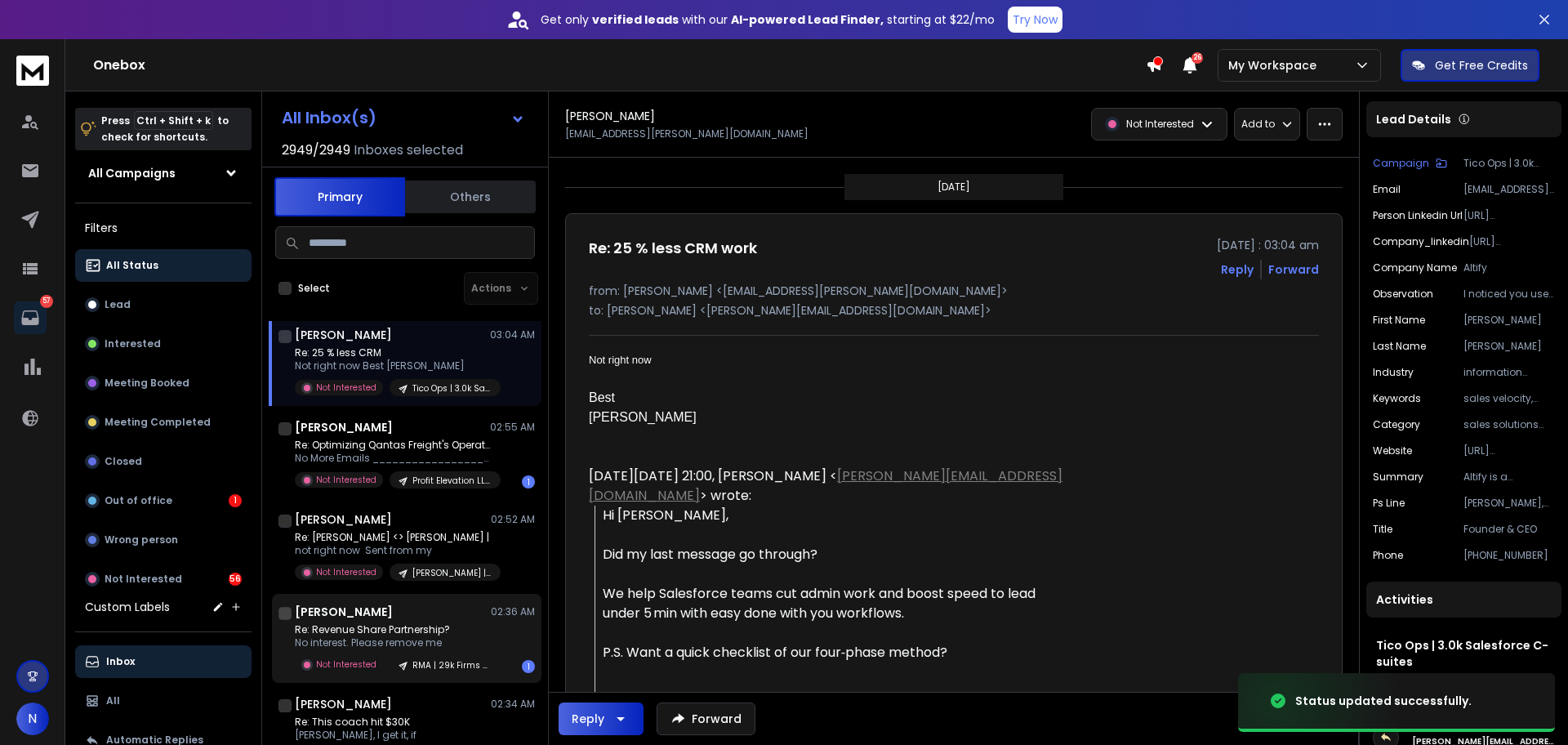
scroll to position [0, 0]
